Goal: Navigation & Orientation: Find specific page/section

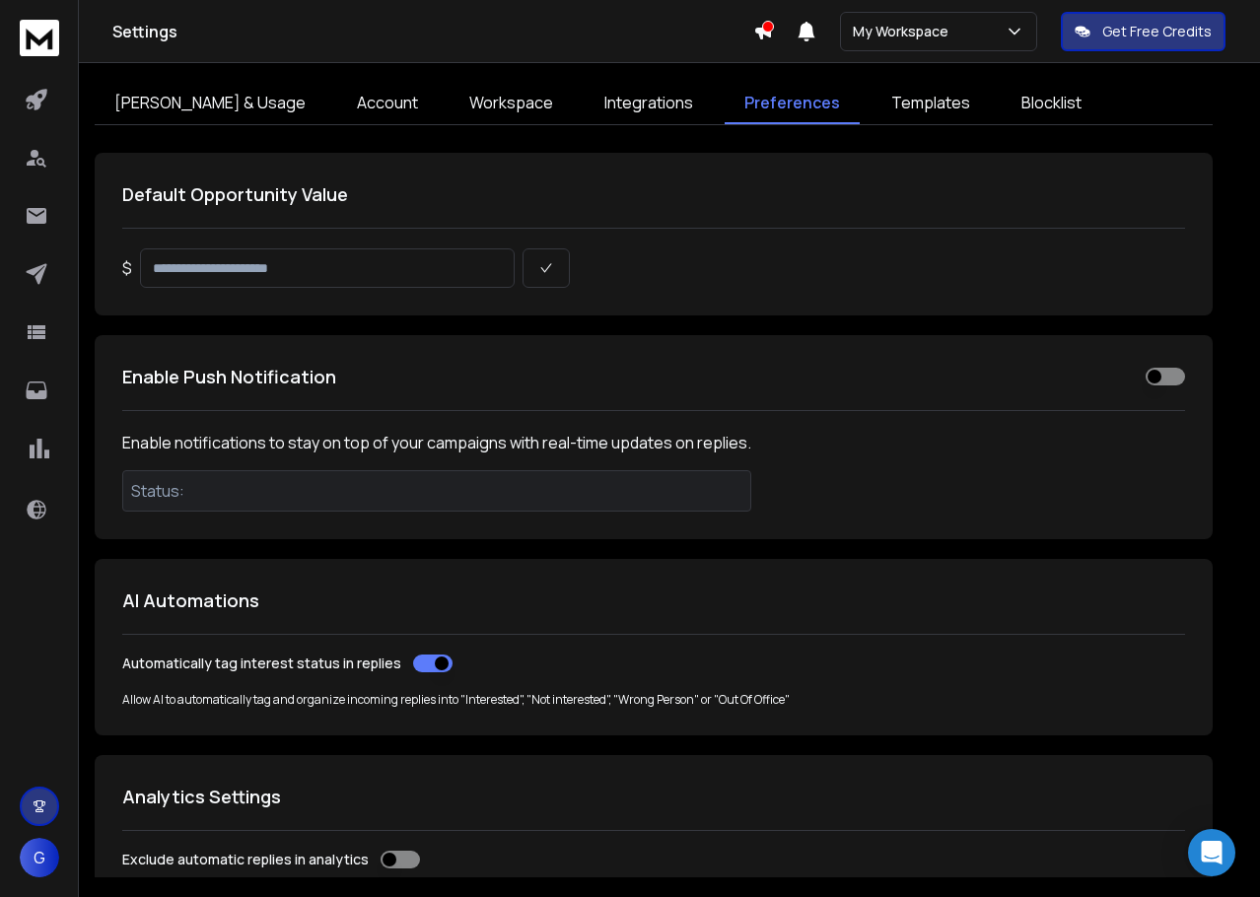
click at [871, 104] on link "Templates" at bounding box center [930, 103] width 118 height 41
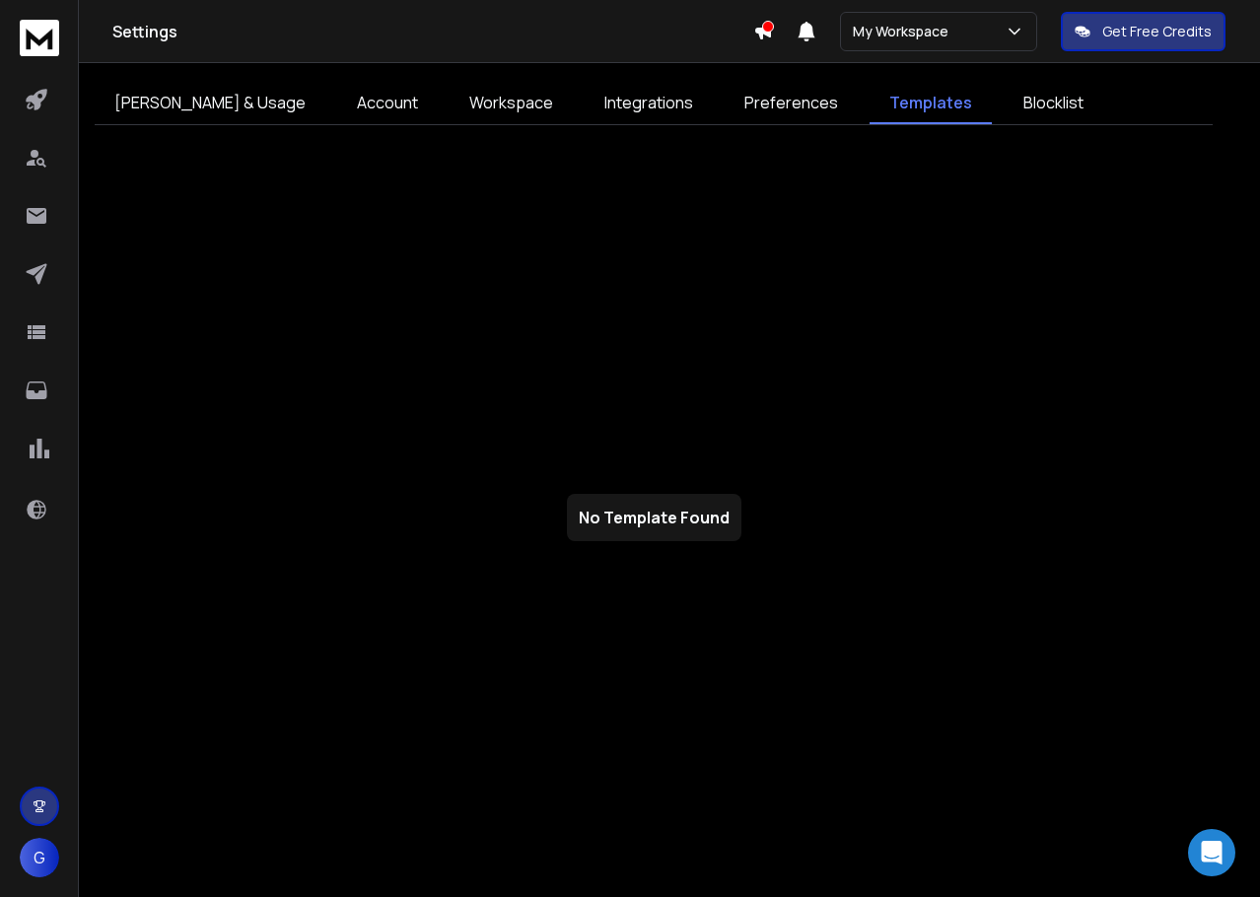
click at [1003, 104] on link "Blocklist" at bounding box center [1053, 103] width 100 height 41
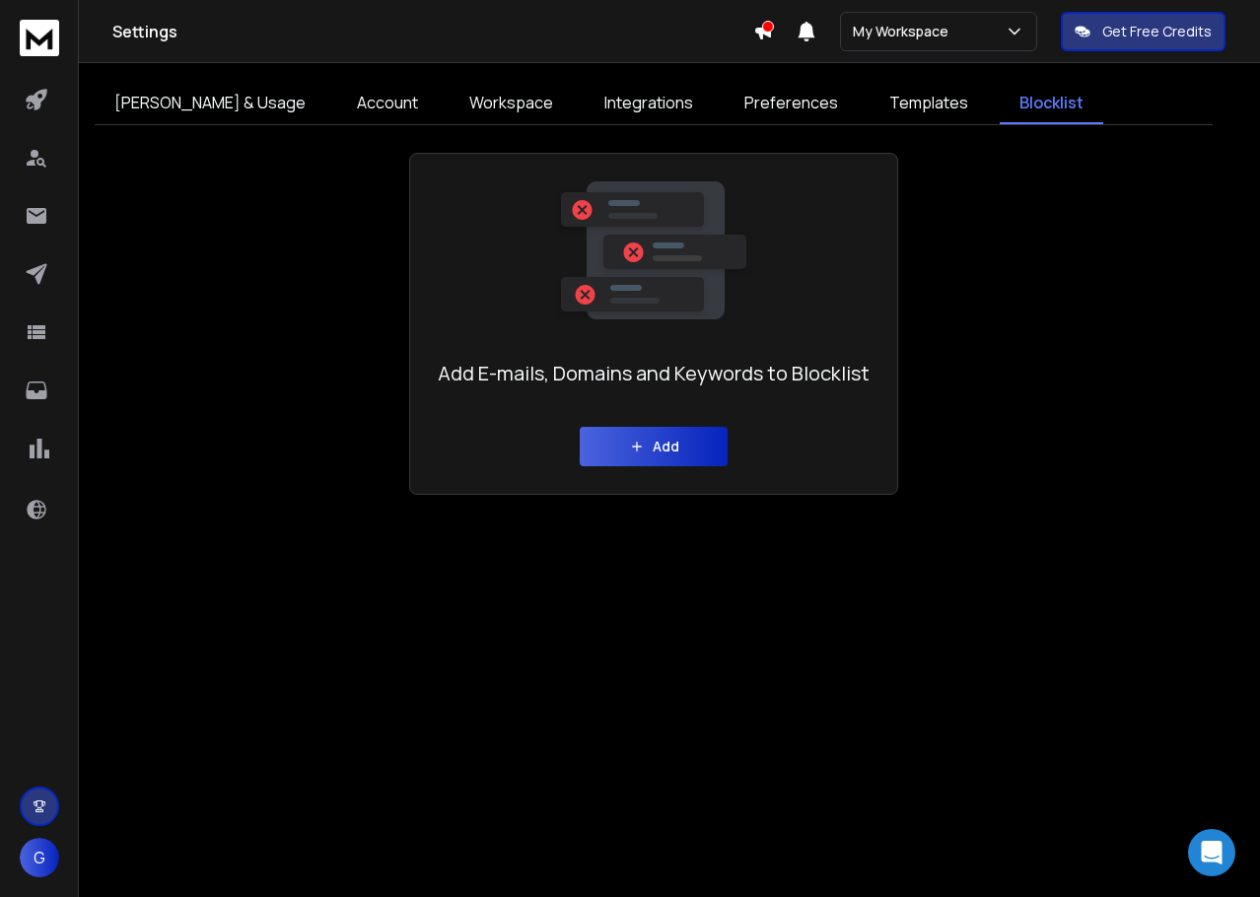
click at [724, 113] on link "Preferences" at bounding box center [790, 103] width 133 height 41
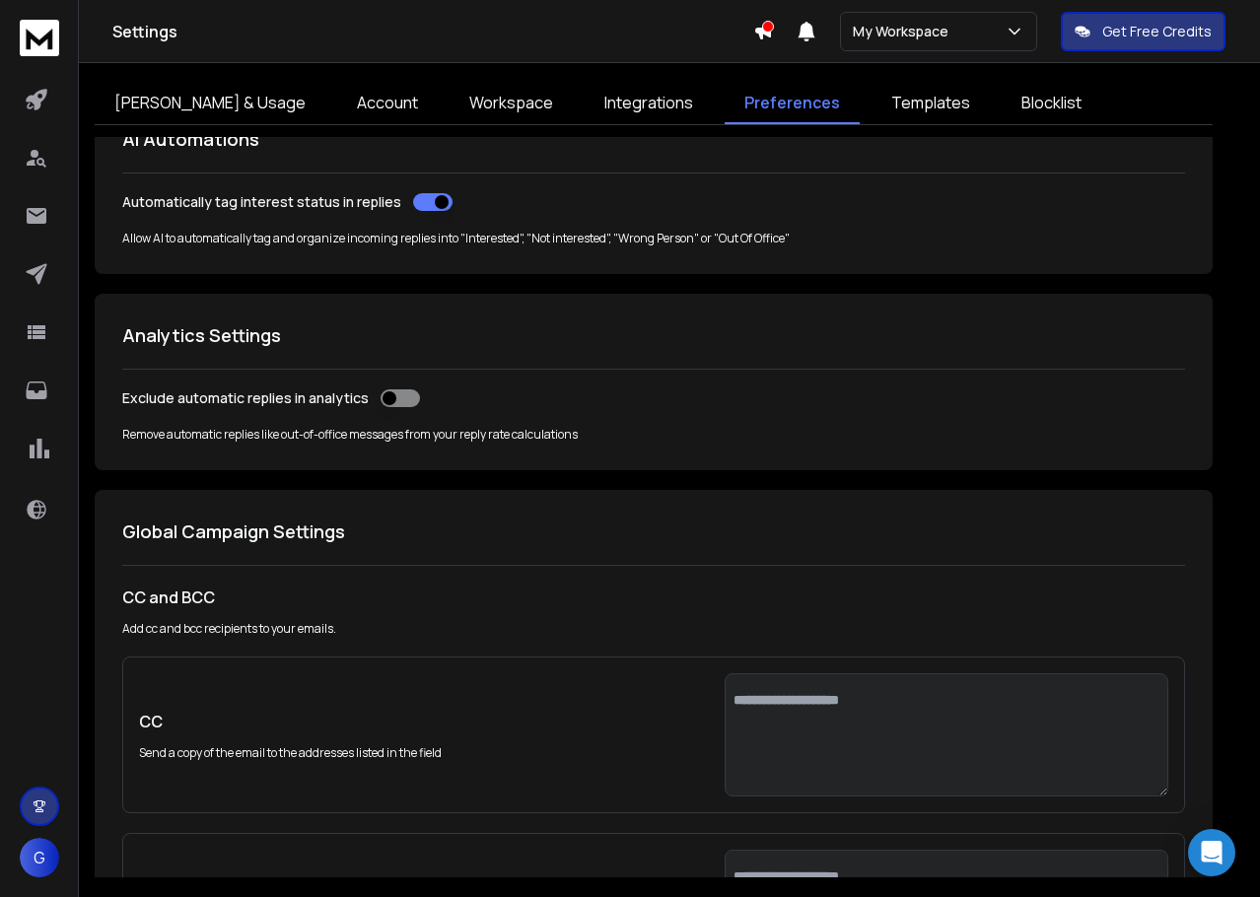
scroll to position [525, 0]
